Goal: Task Accomplishment & Management: Use online tool/utility

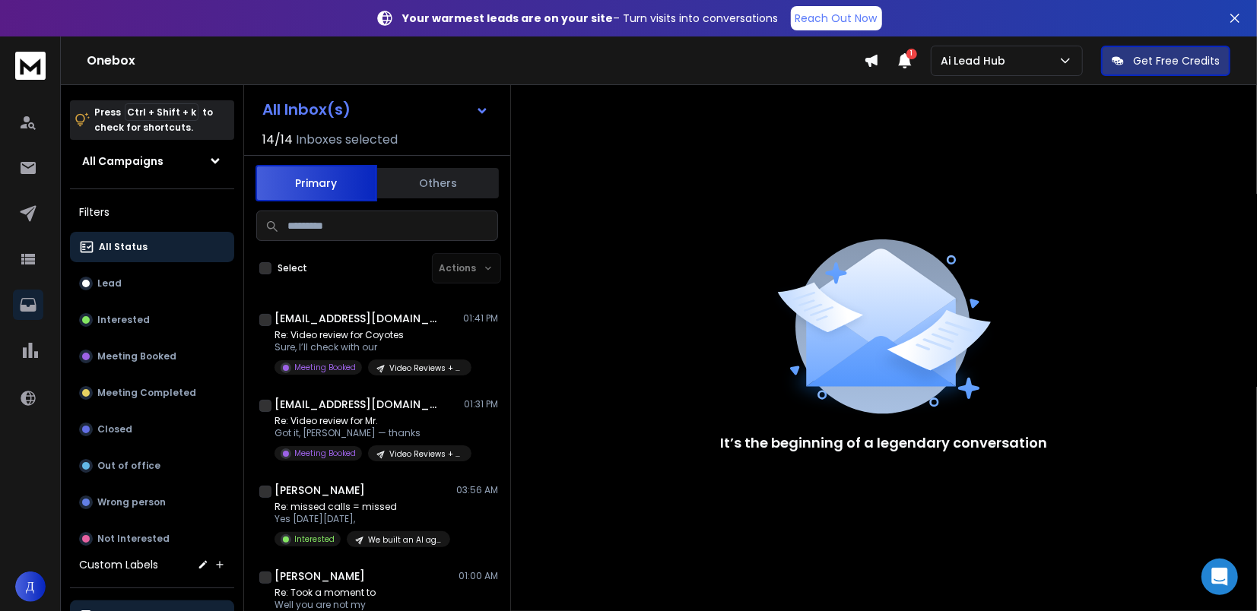
click at [906, 61] on icon at bounding box center [905, 59] width 14 height 15
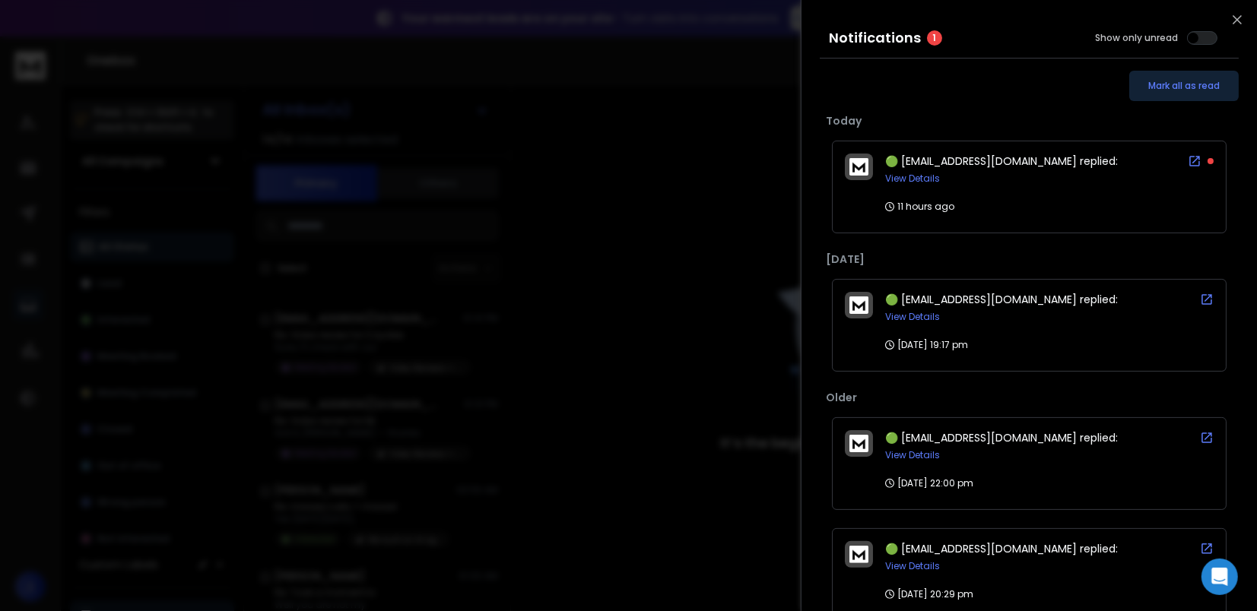
click at [1189, 80] on span "Mark all as read" at bounding box center [1183, 86] width 71 height 12
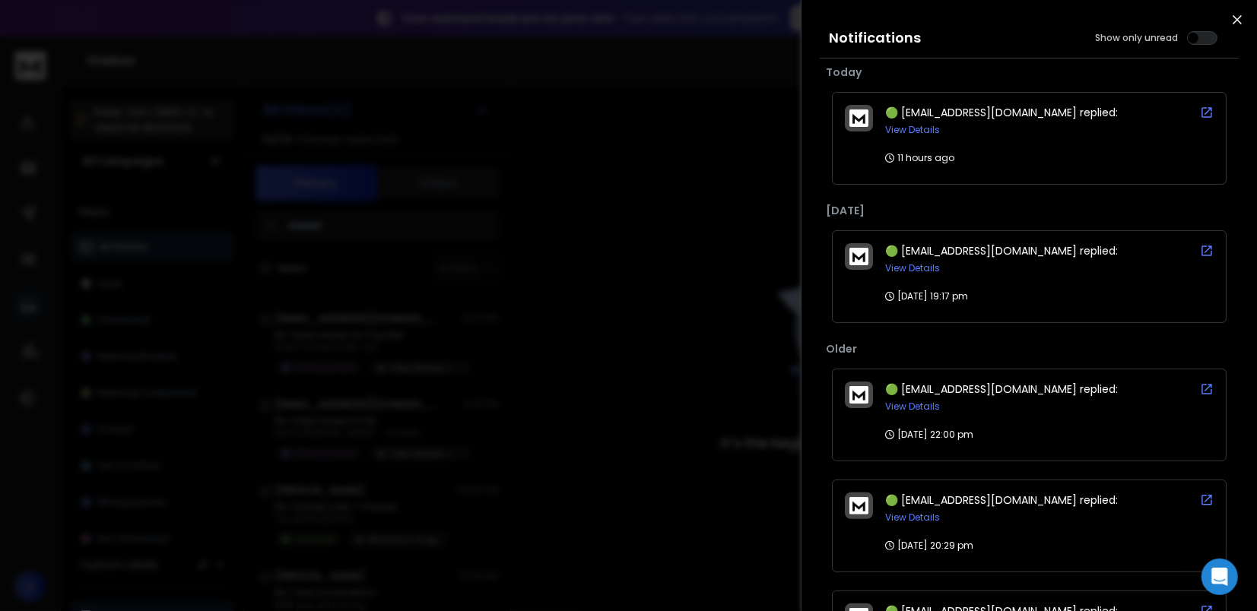
click at [1235, 16] on icon "button" at bounding box center [1236, 19] width 15 height 15
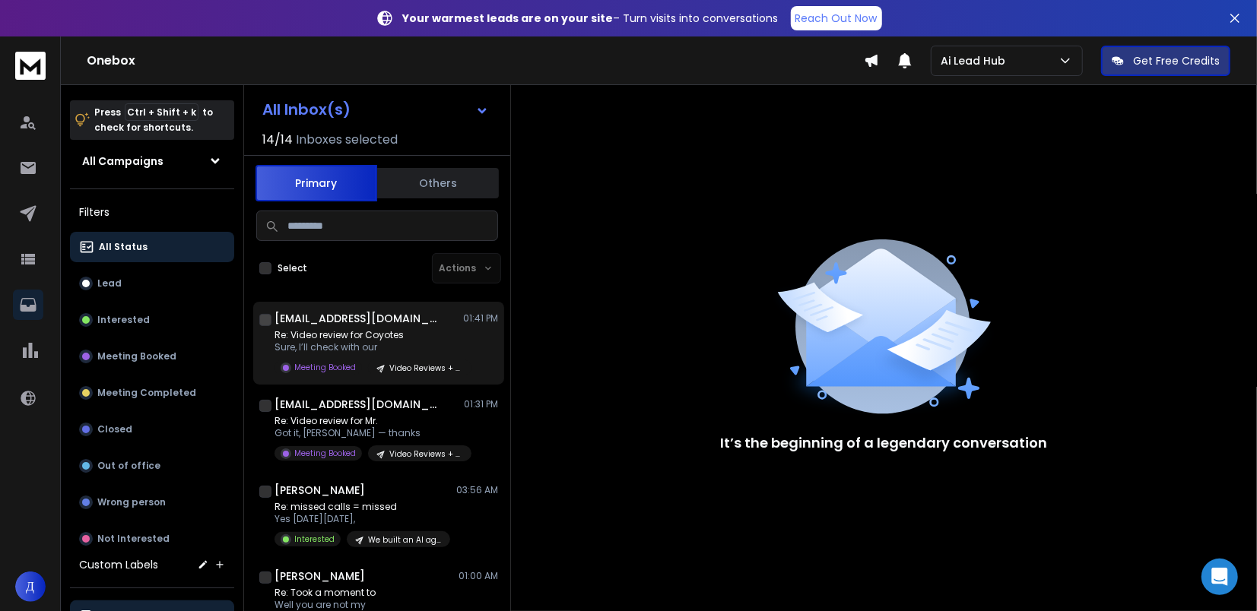
click at [420, 335] on p "Re: Video review for Coyotes" at bounding box center [365, 335] width 182 height 12
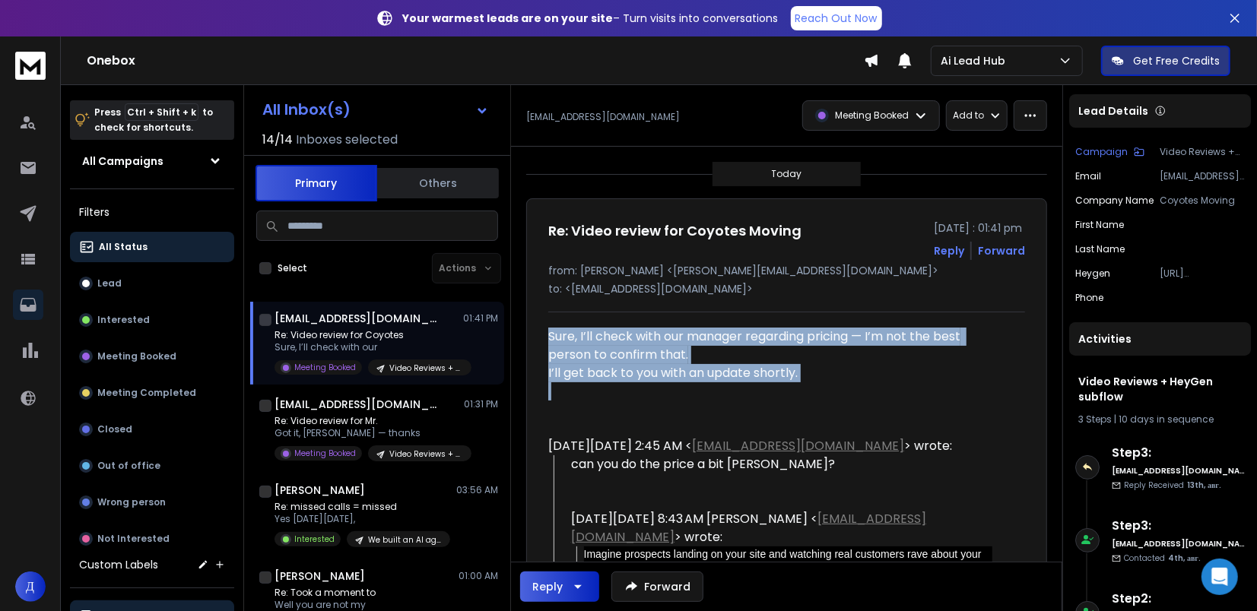
drag, startPoint x: 837, startPoint y: 388, endPoint x: 544, endPoint y: 339, distance: 297.5
click at [548, 345] on div "Sure, I’ll check with our manager regarding pricing — I’m not the best person t…" at bounding box center [770, 355] width 444 height 55
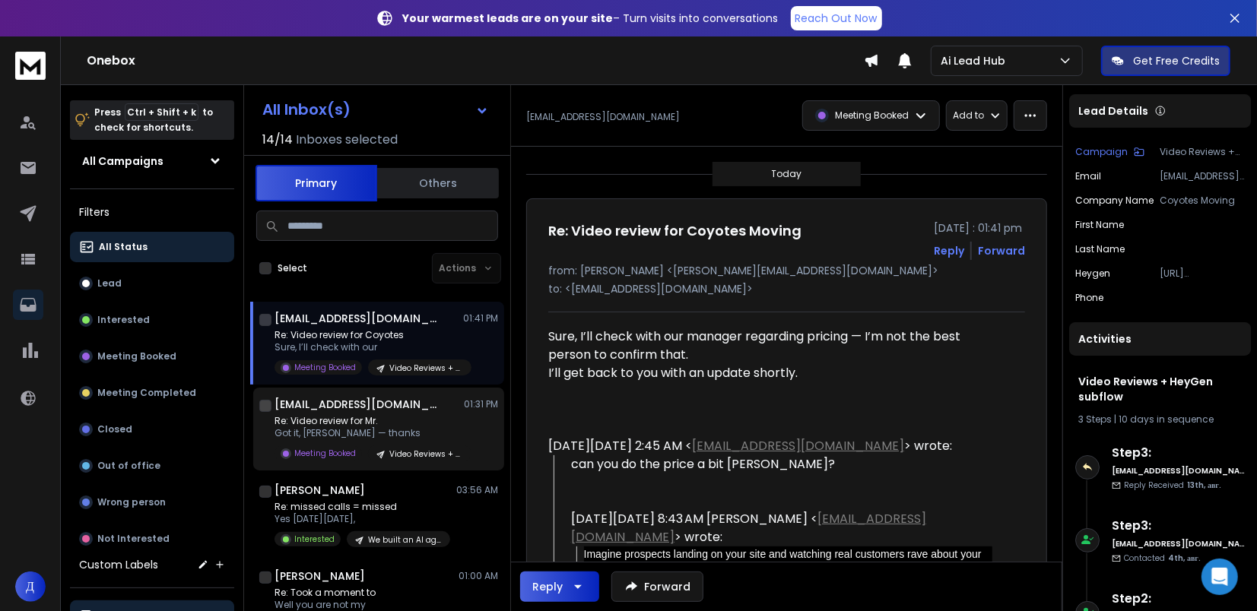
click at [414, 426] on p "Re: Video review for Mr." at bounding box center [365, 421] width 182 height 12
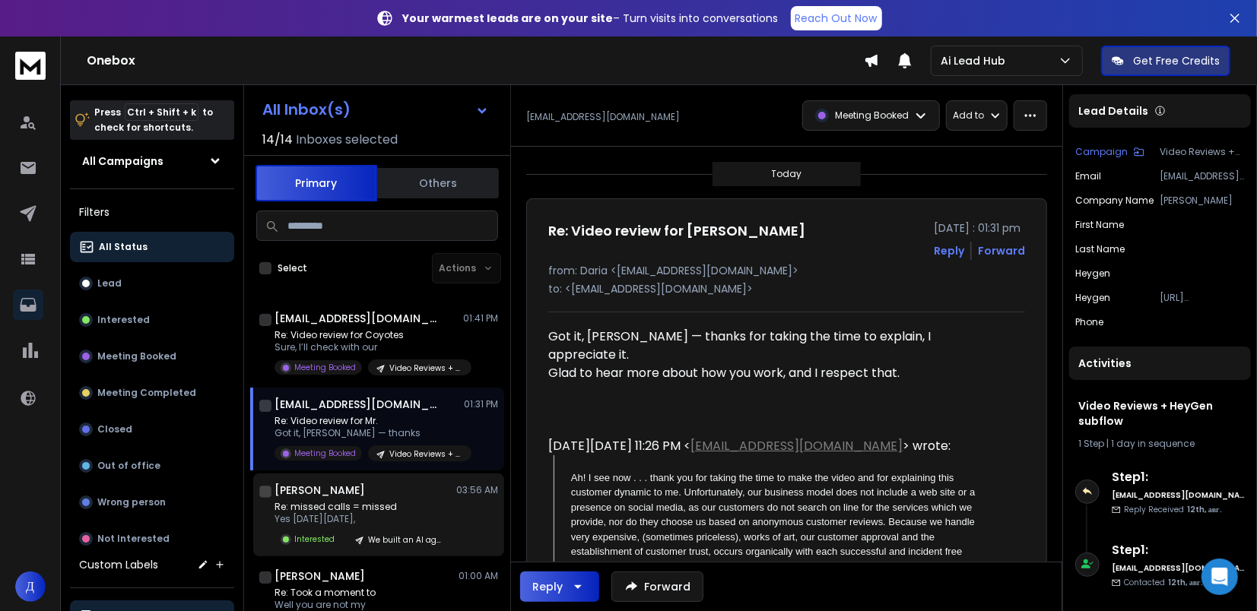
click at [456, 505] on div "Re: missed calls = missed Yes On Tue, Aug 12, Interested We built an AI agent" at bounding box center [386, 524] width 224 height 46
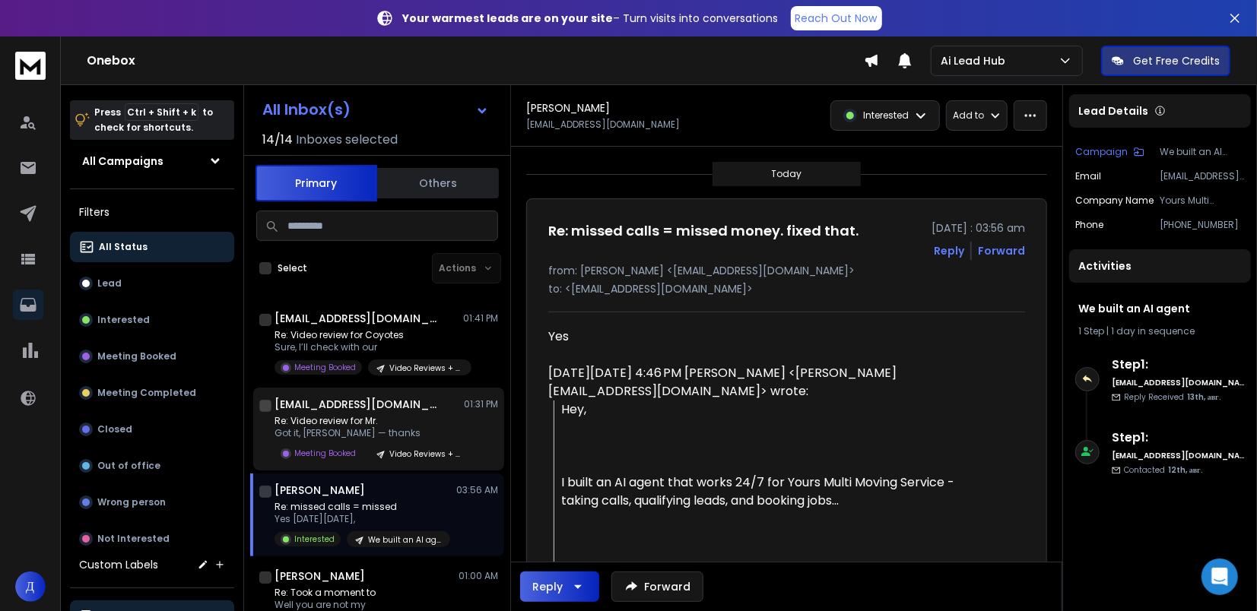
click at [443, 420] on p "Re: Video review for Mr." at bounding box center [365, 421] width 182 height 12
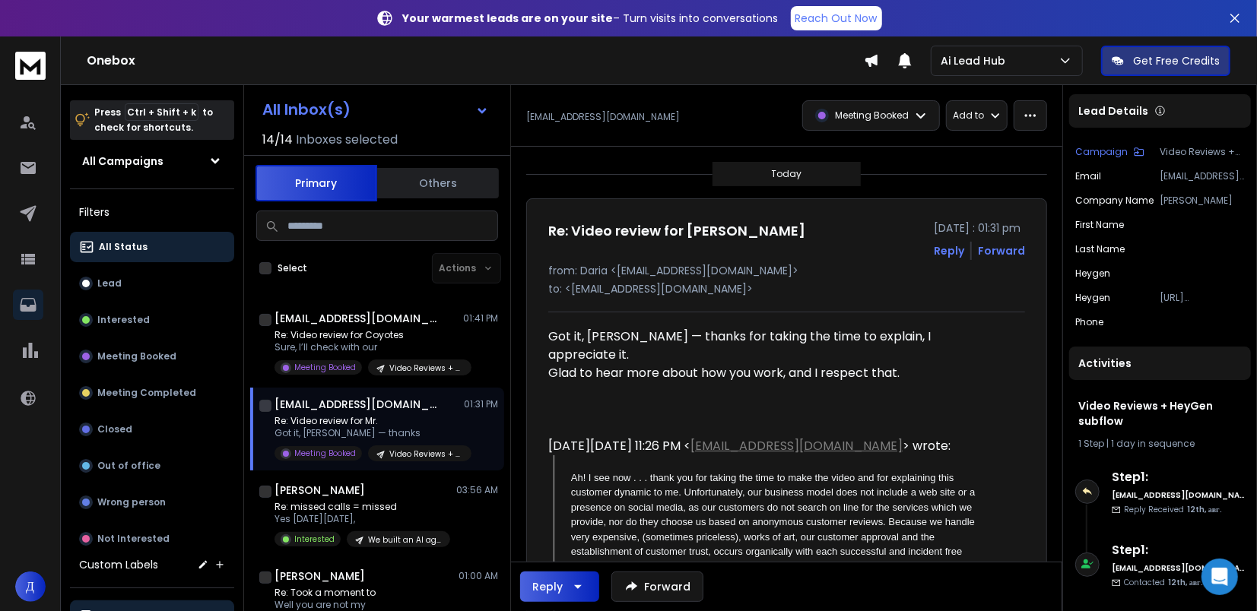
click at [883, 122] on div "Meeting Booked" at bounding box center [871, 115] width 136 height 29
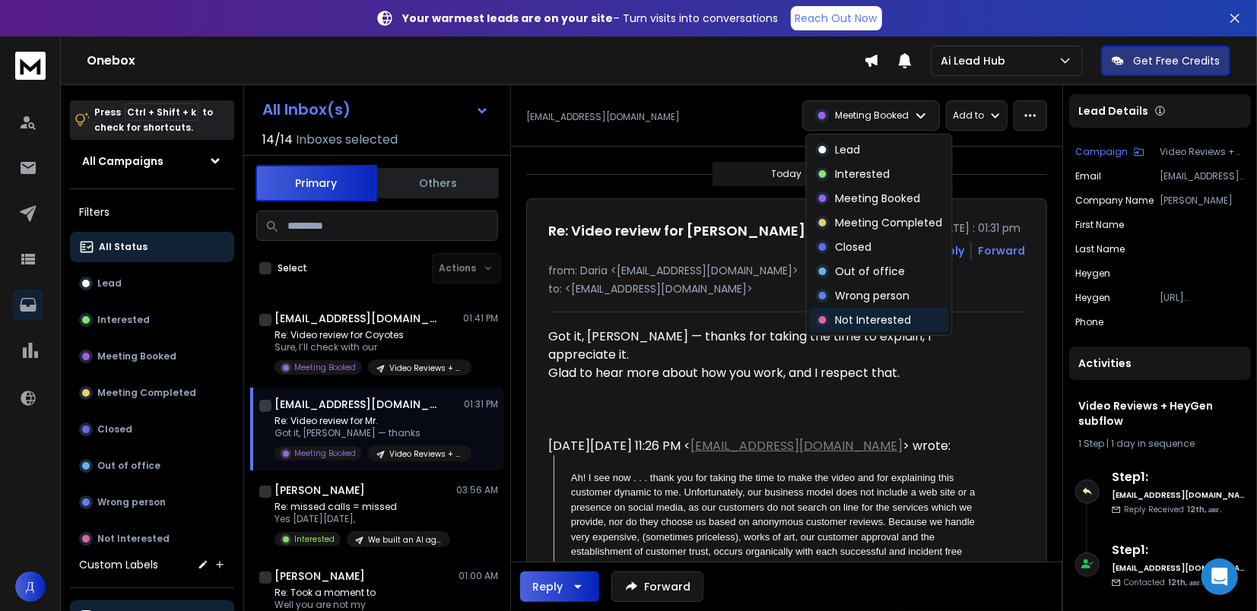
click at [852, 315] on p "Not Interested" at bounding box center [874, 319] width 76 height 15
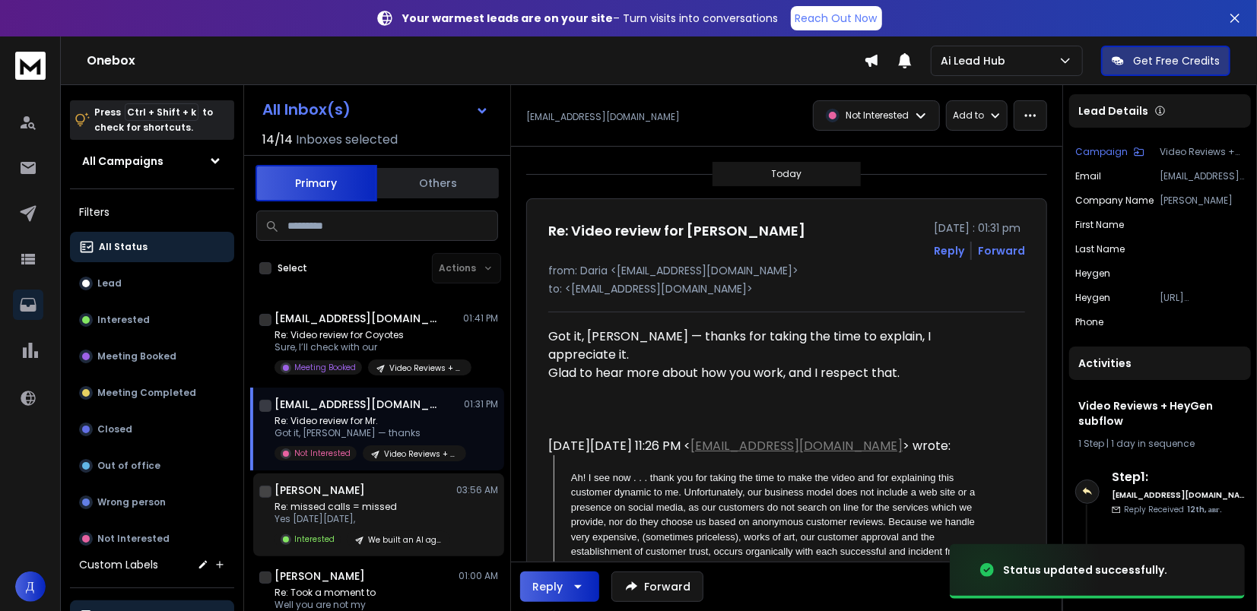
click at [432, 499] on div "William Evans 03:56 AM Re: missed calls = missed Yes On Tue, Aug 12, Interested…" at bounding box center [386, 515] width 224 height 65
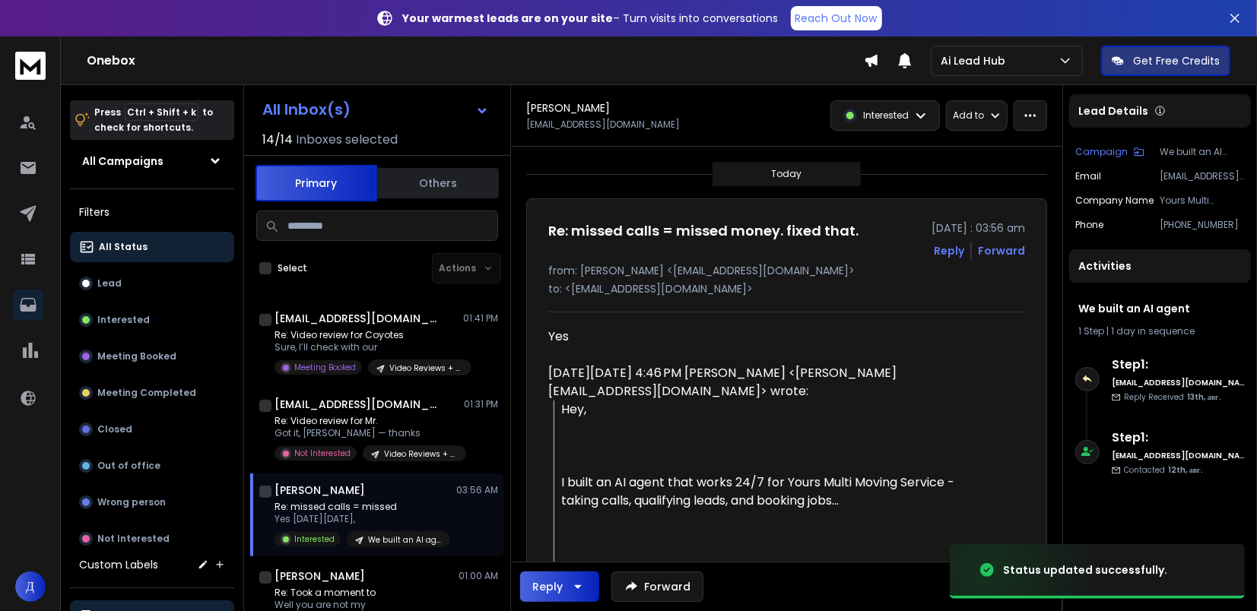
scroll to position [84, 0]
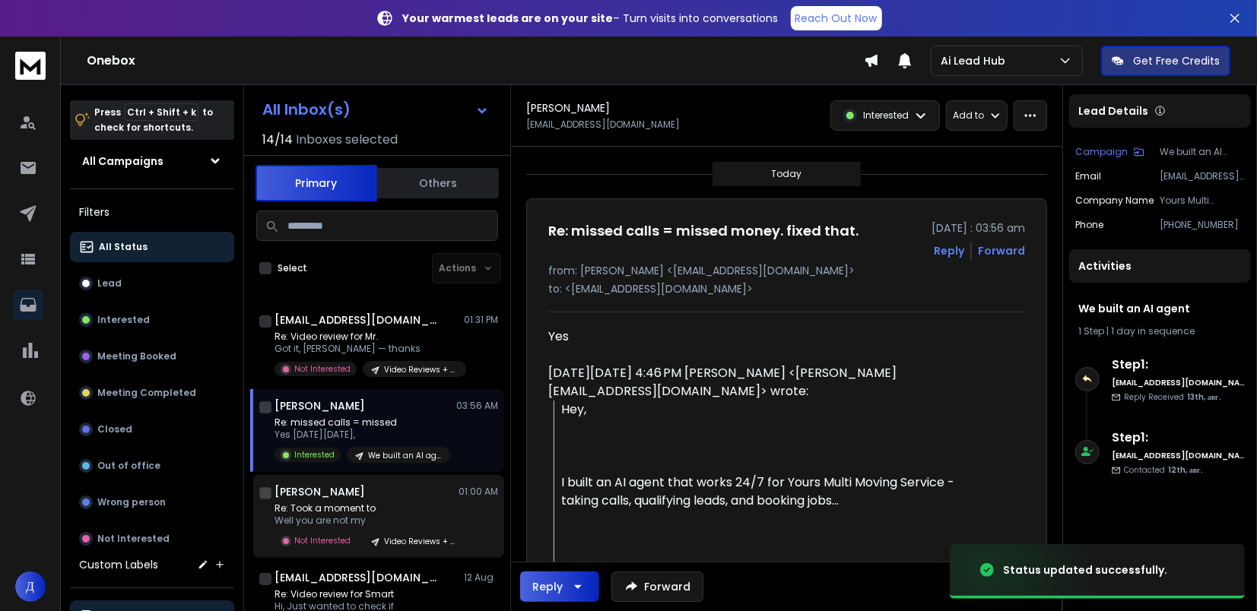
click at [449, 496] on div "Jean Anthony 01:00 AM" at bounding box center [386, 491] width 224 height 15
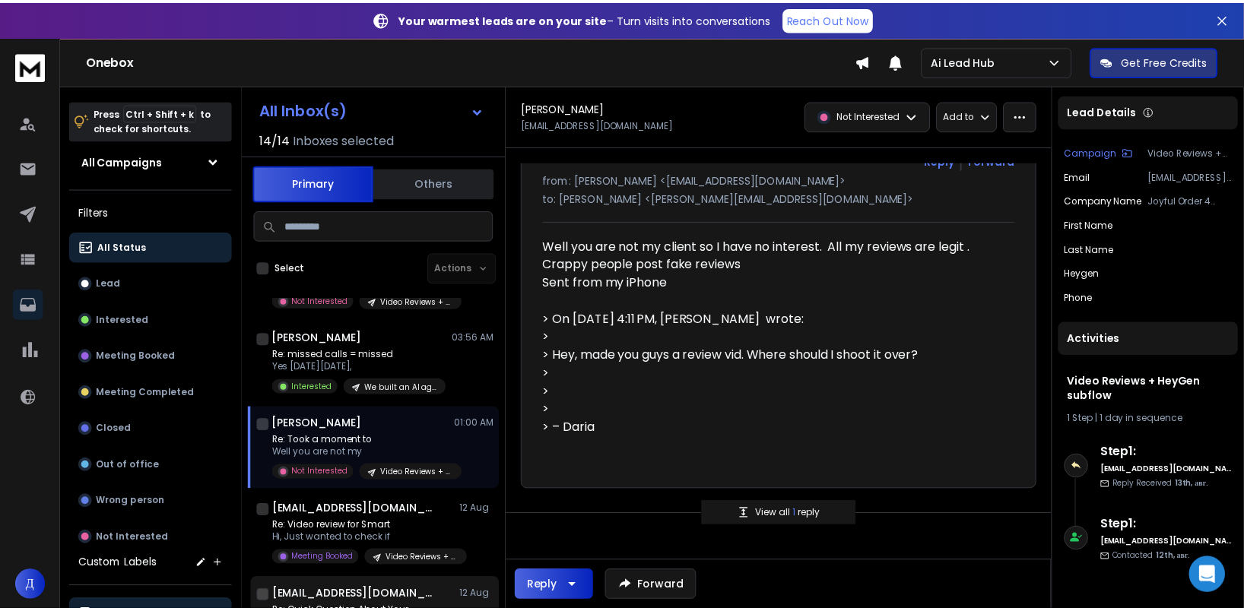
scroll to position [253, 0]
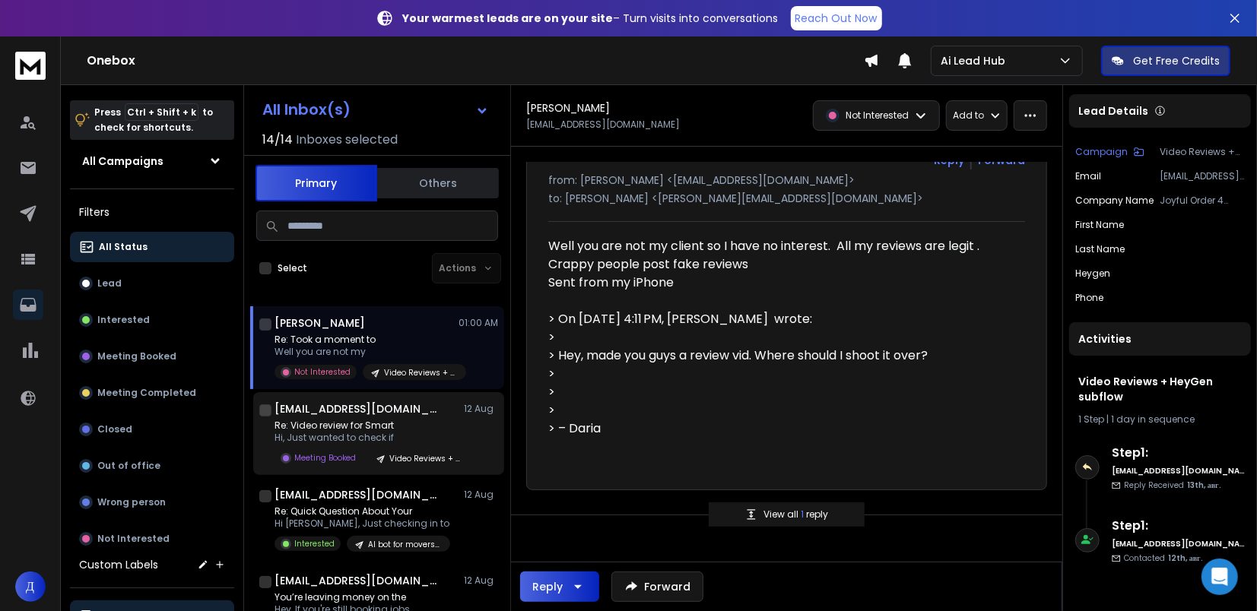
click at [427, 420] on p "Re: Video review for Smart" at bounding box center [365, 426] width 182 height 12
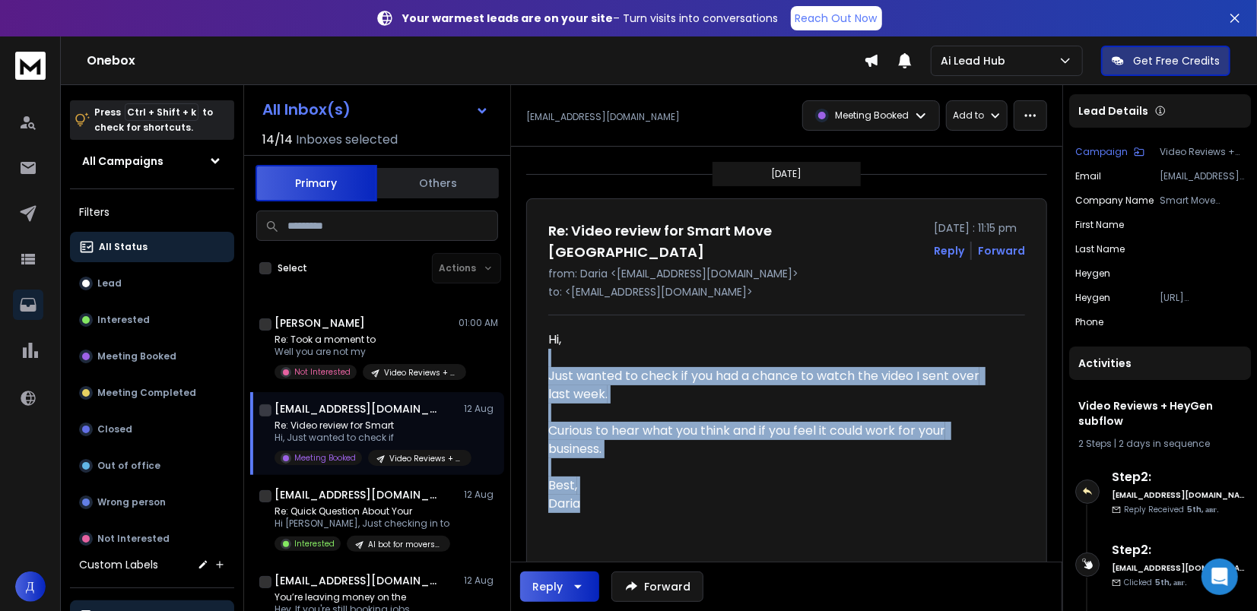
drag, startPoint x: 603, startPoint y: 498, endPoint x: 540, endPoint y: 347, distance: 163.2
click at [575, 382] on div "Just wanted to check if you had a chance to watch the video I sent over last we…" at bounding box center [770, 403] width 444 height 109
drag, startPoint x: 549, startPoint y: 332, endPoint x: 630, endPoint y: 517, distance: 201.9
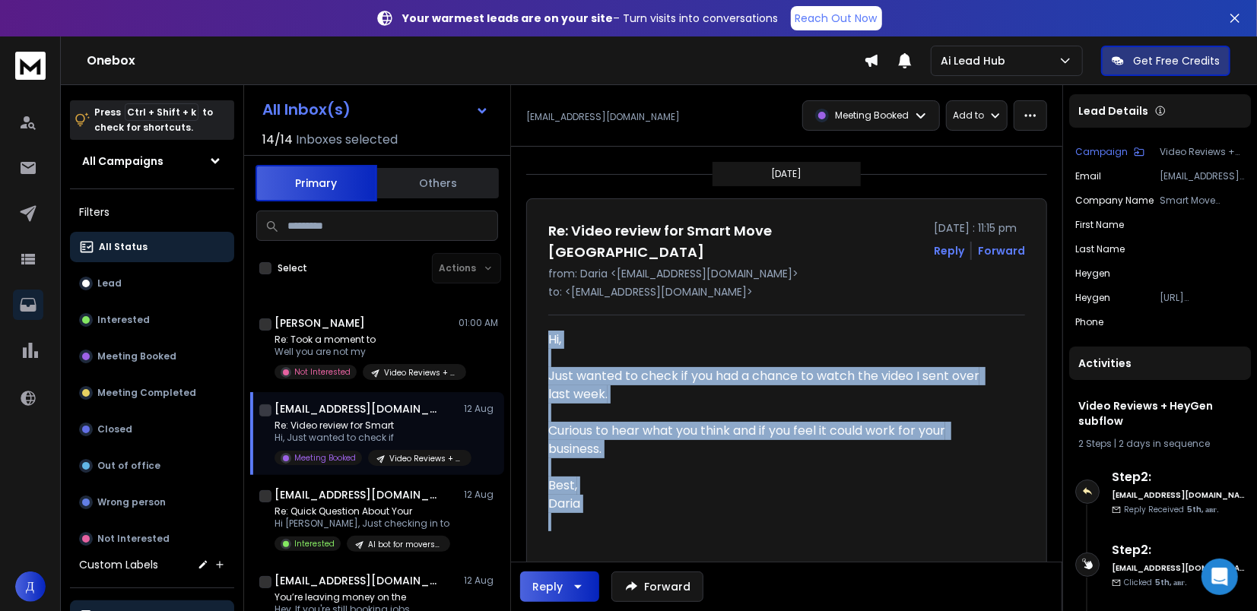
click at [557, 386] on div "Just wanted to check if you had a chance to watch the video I sent over last we…" at bounding box center [770, 403] width 444 height 109
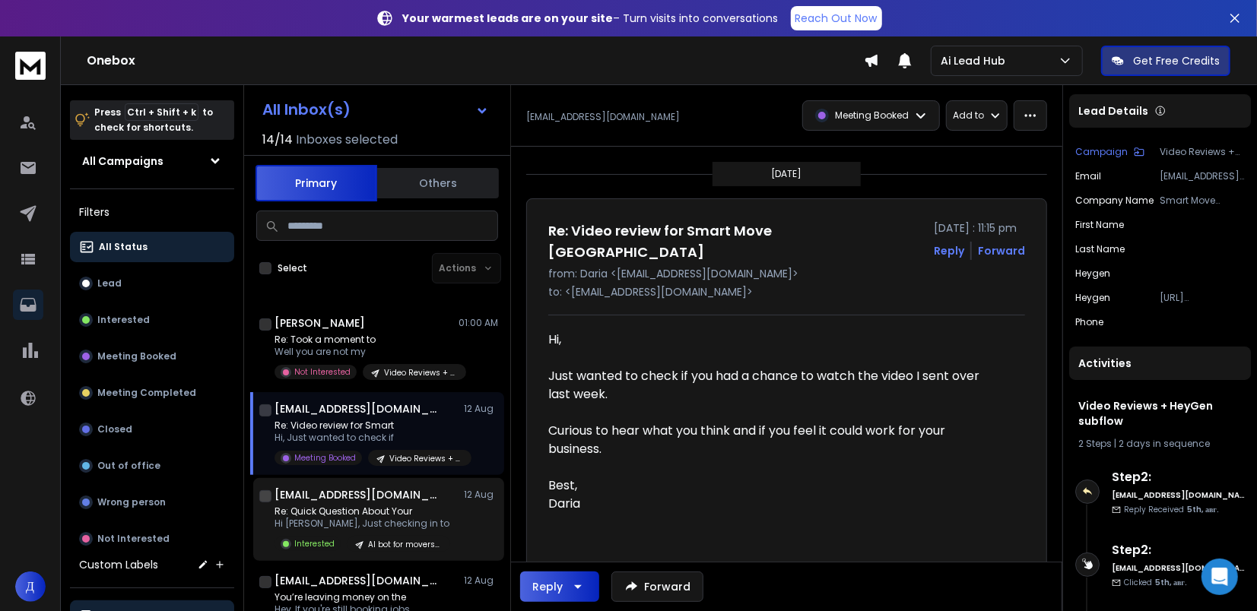
click at [381, 519] on p "Hi [PERSON_NAME], Just checking in to" at bounding box center [362, 524] width 176 height 12
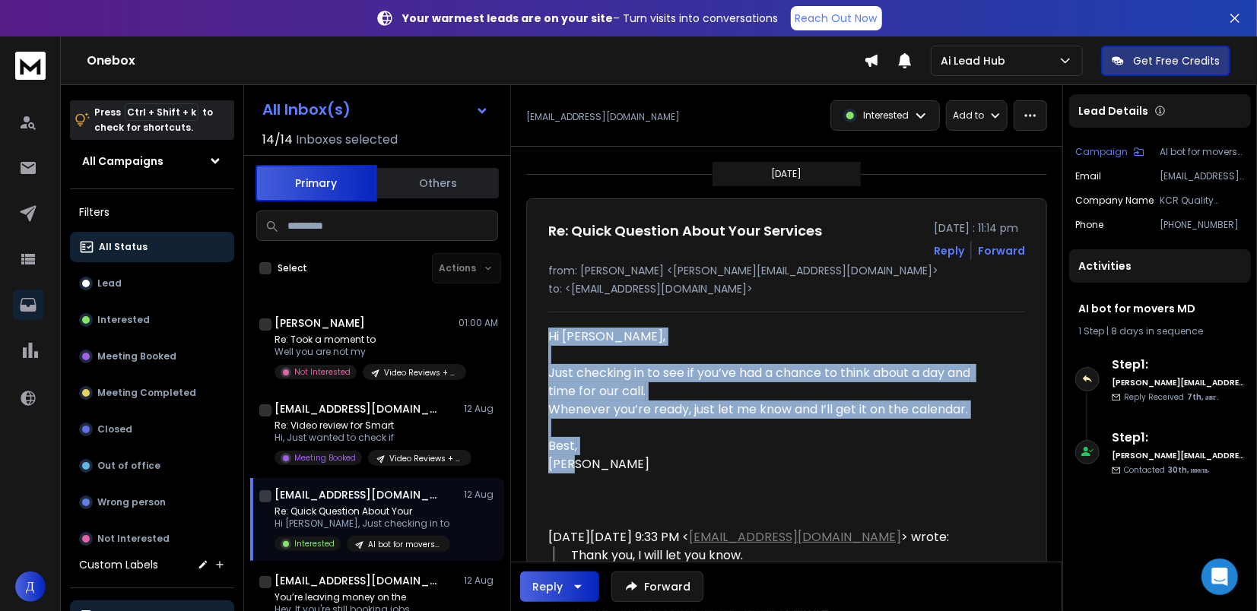
drag, startPoint x: 602, startPoint y: 465, endPoint x: 523, endPoint y: 331, distance: 155.4
click at [548, 379] on div "Just checking in to see if you’ve had a chance to think about a day and time fo…" at bounding box center [770, 382] width 444 height 73
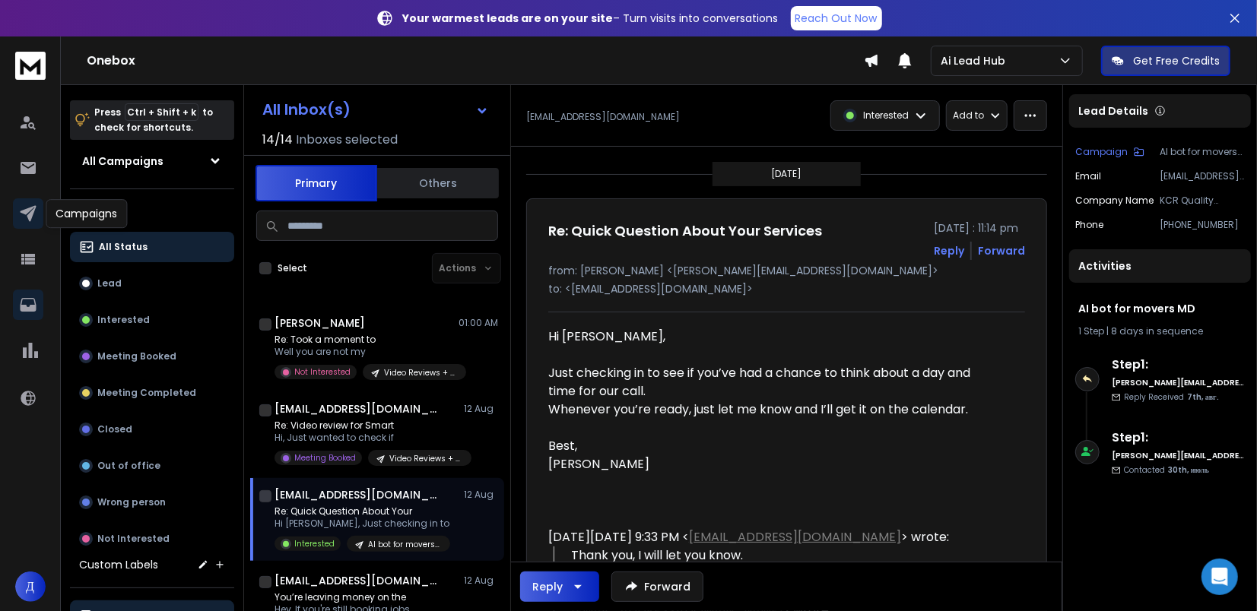
click at [17, 205] on link at bounding box center [28, 213] width 30 height 30
